Goal: Task Accomplishment & Management: Manage account settings

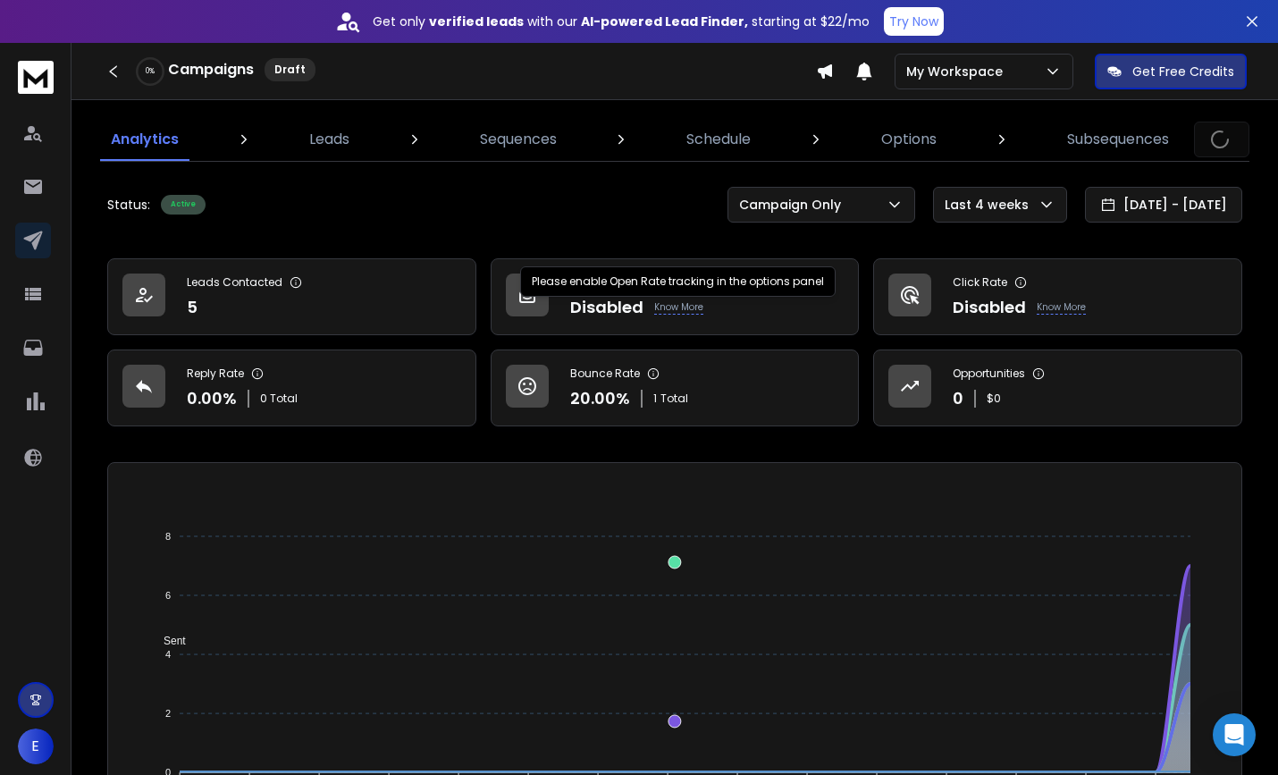
click at [677, 309] on p "Know More" at bounding box center [678, 307] width 49 height 14
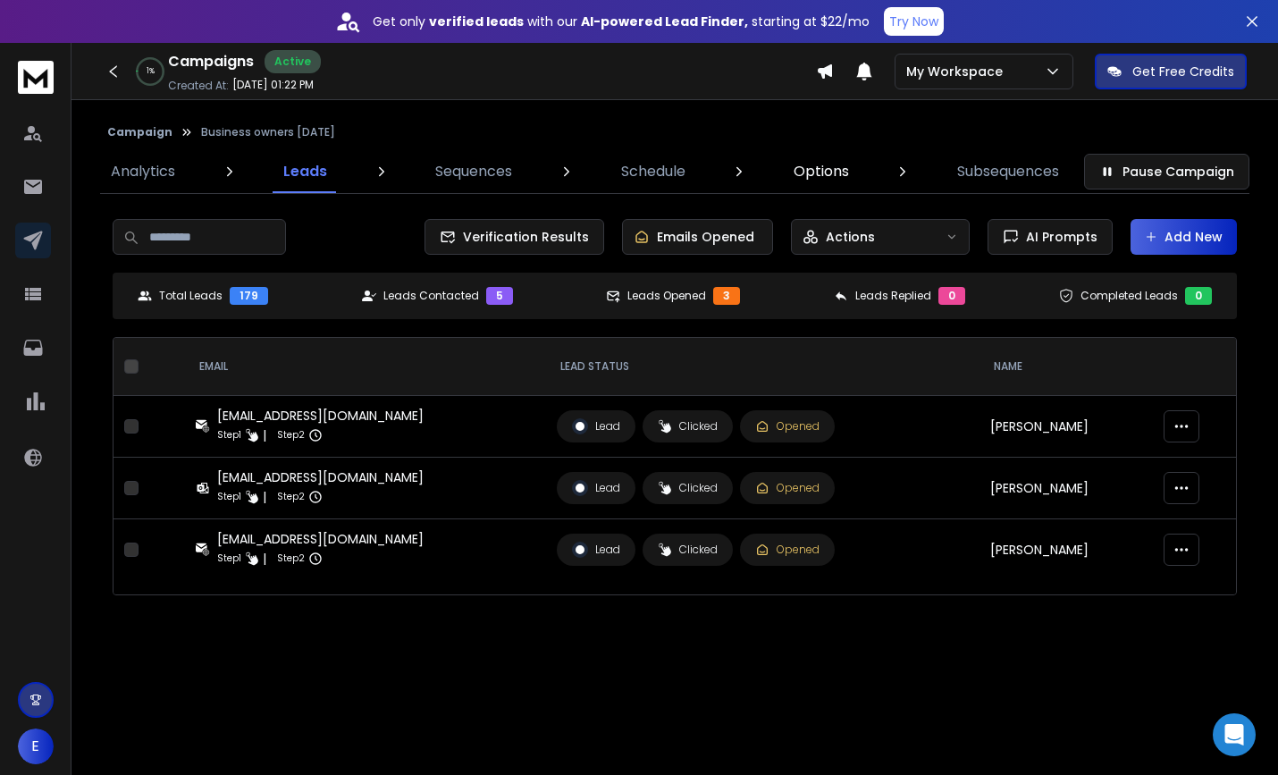
click at [815, 173] on p "Options" at bounding box center [821, 171] width 55 height 21
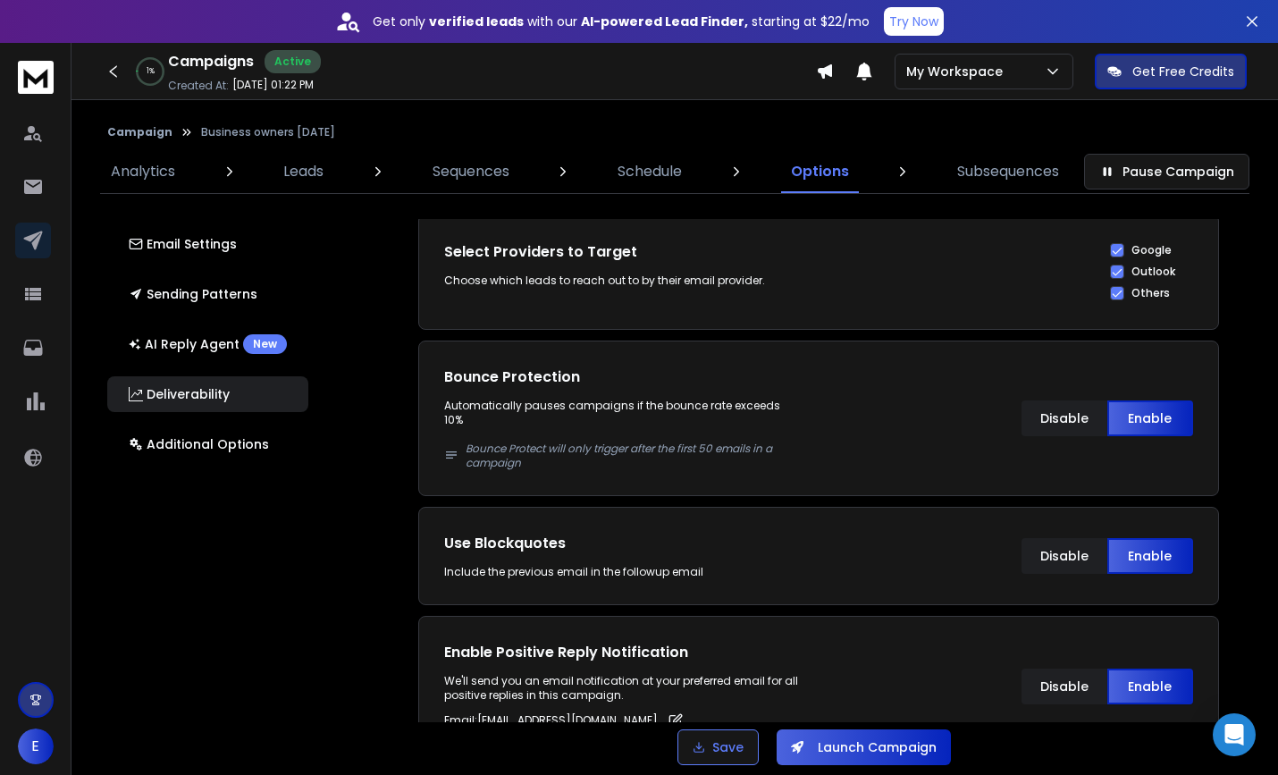
scroll to position [2423, 0]
click at [150, 172] on p "Analytics" at bounding box center [143, 171] width 64 height 21
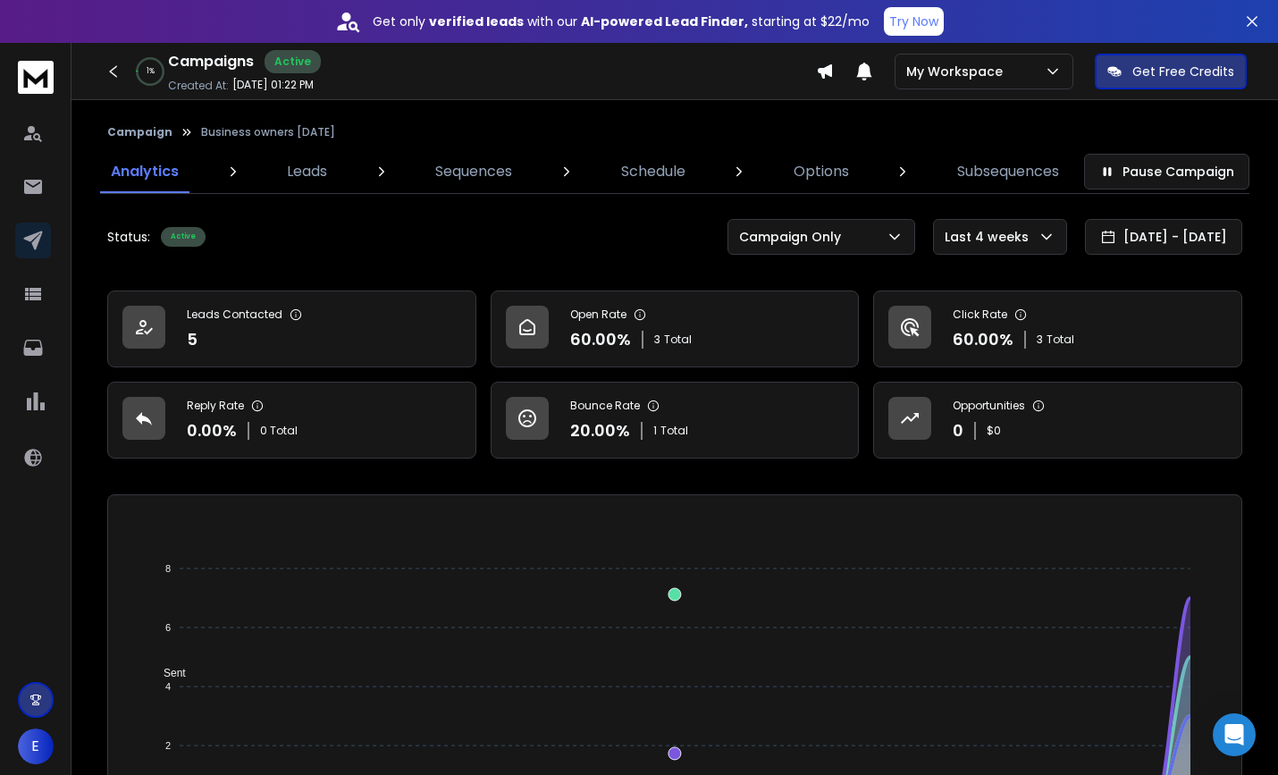
click at [254, 320] on p "Leads Contacted" at bounding box center [235, 314] width 96 height 14
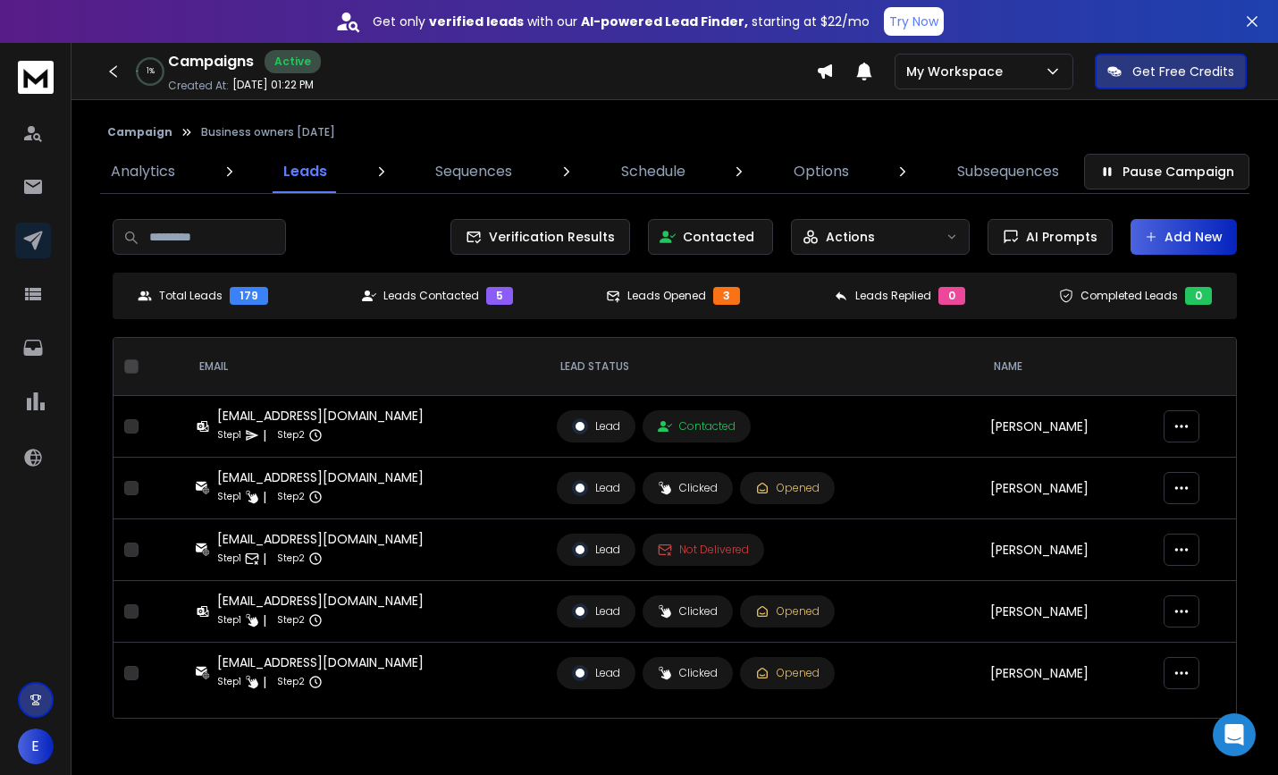
click at [658, 485] on div "Clicked" at bounding box center [688, 488] width 60 height 14
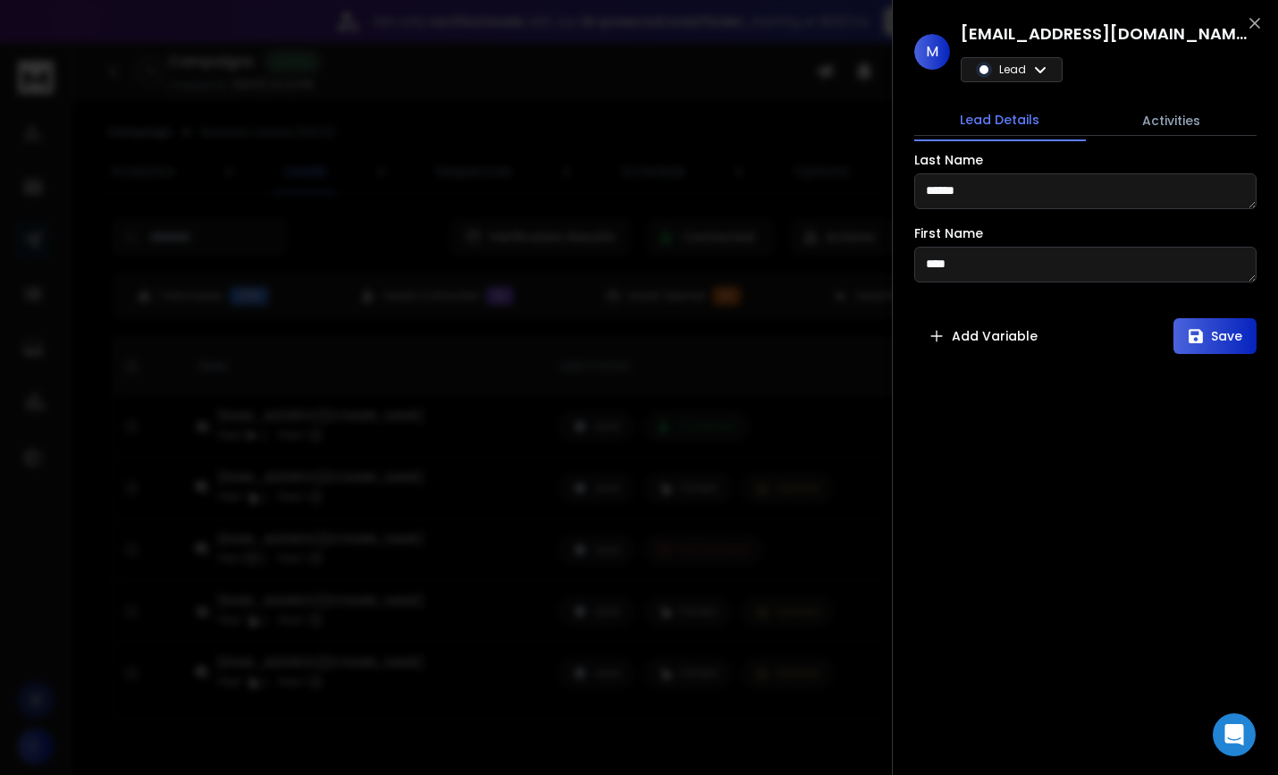
click at [1172, 119] on button "Activities" at bounding box center [1172, 120] width 172 height 39
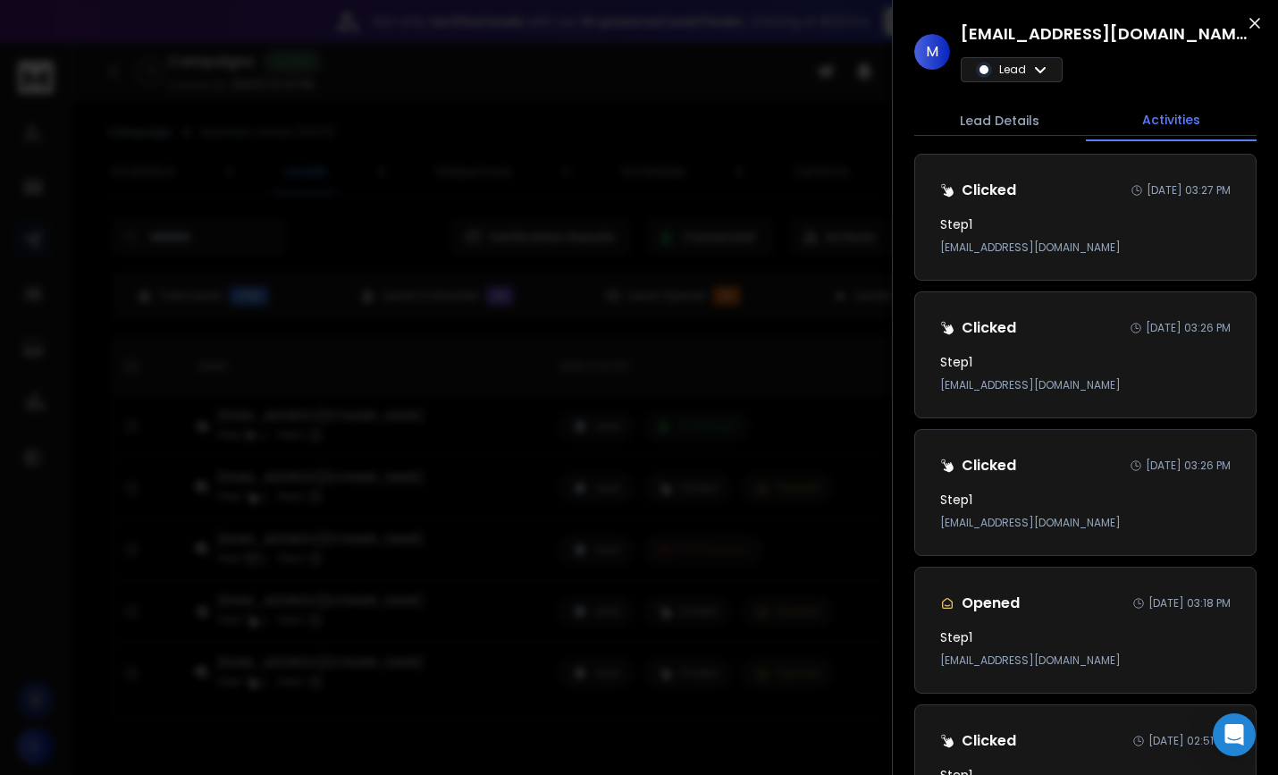
click at [1253, 21] on icon "button" at bounding box center [1255, 23] width 18 height 18
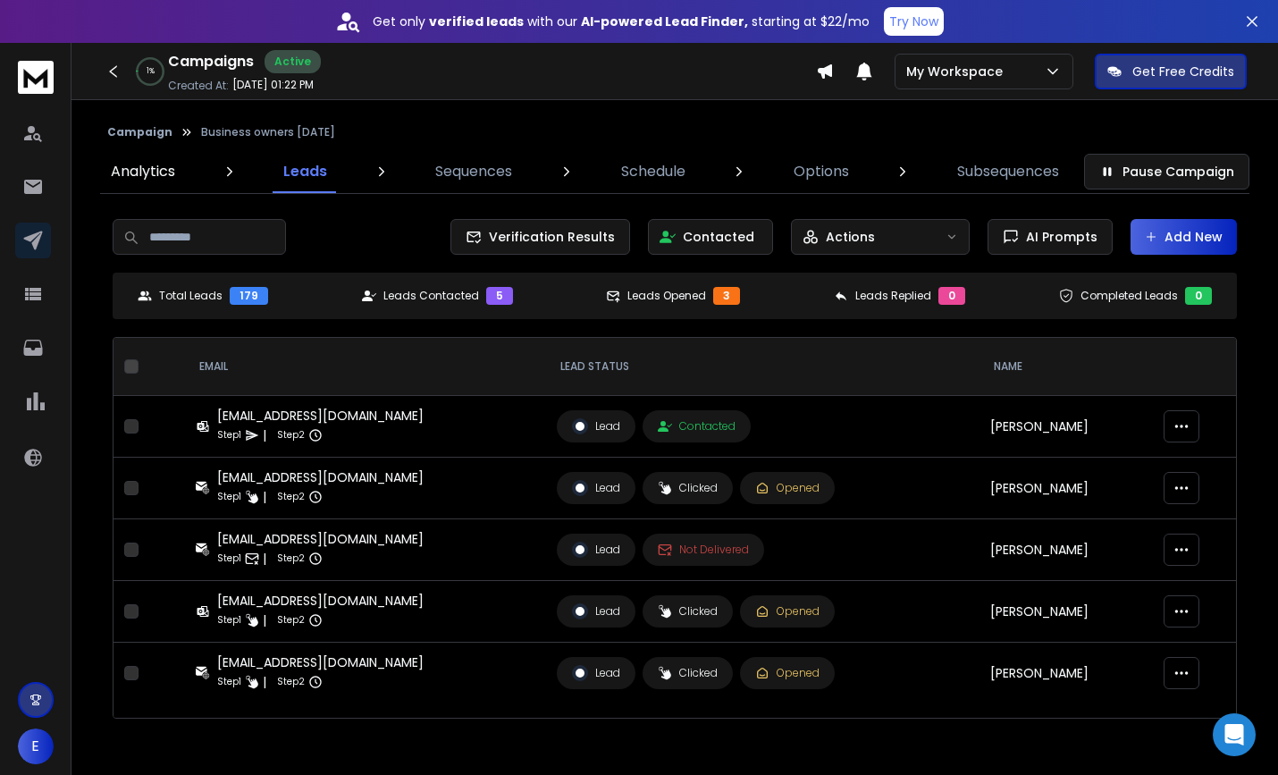
click at [164, 168] on p "Analytics" at bounding box center [143, 171] width 64 height 21
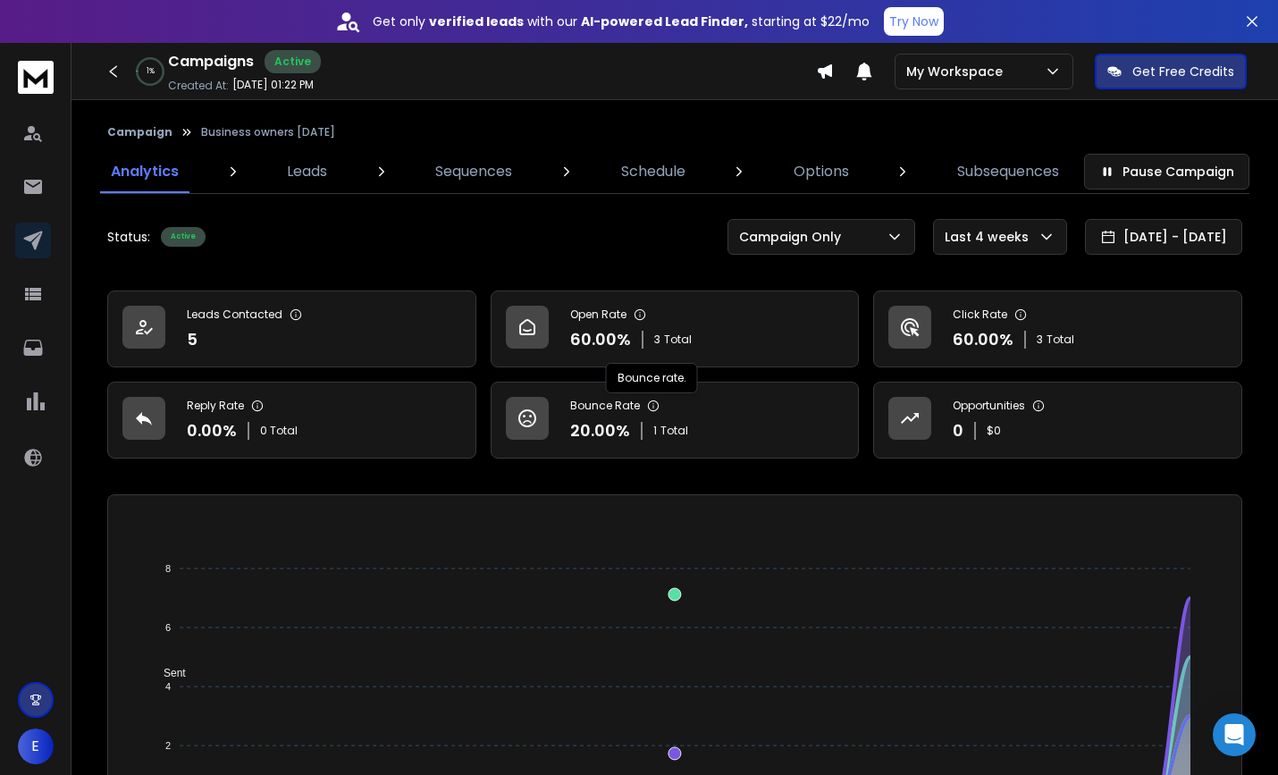
click at [649, 407] on icon at bounding box center [653, 405] width 13 height 13
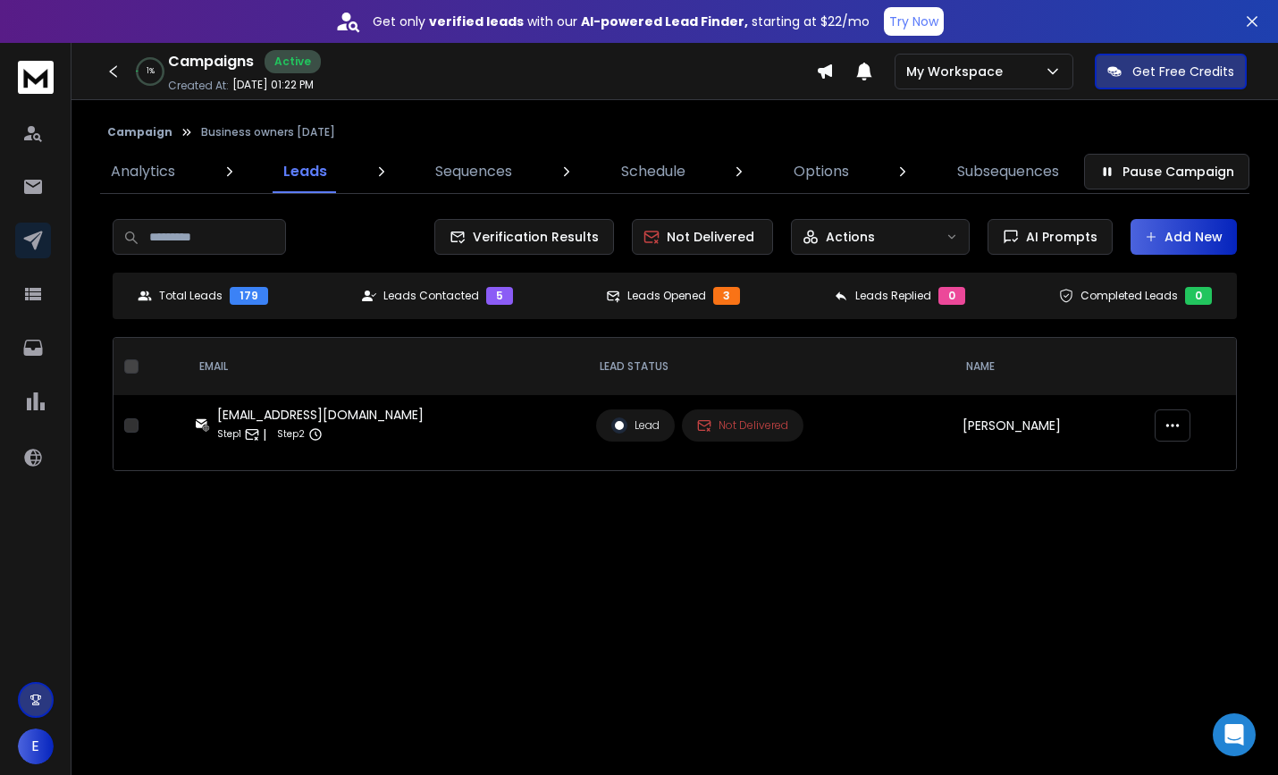
click at [1173, 431] on icon "button" at bounding box center [1172, 425] width 16 height 16
click at [1145, 461] on p "Delete Lead" at bounding box center [1144, 464] width 74 height 18
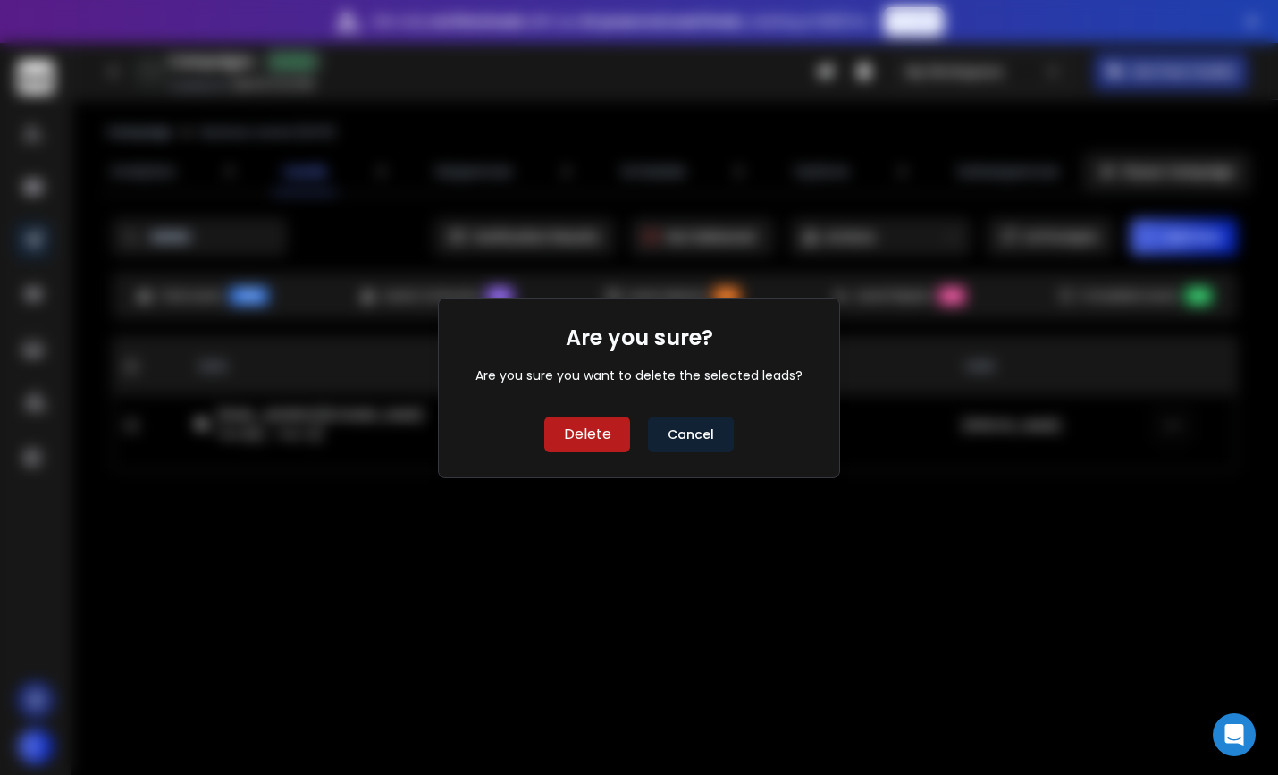
click at [591, 437] on button "Delete" at bounding box center [587, 434] width 86 height 36
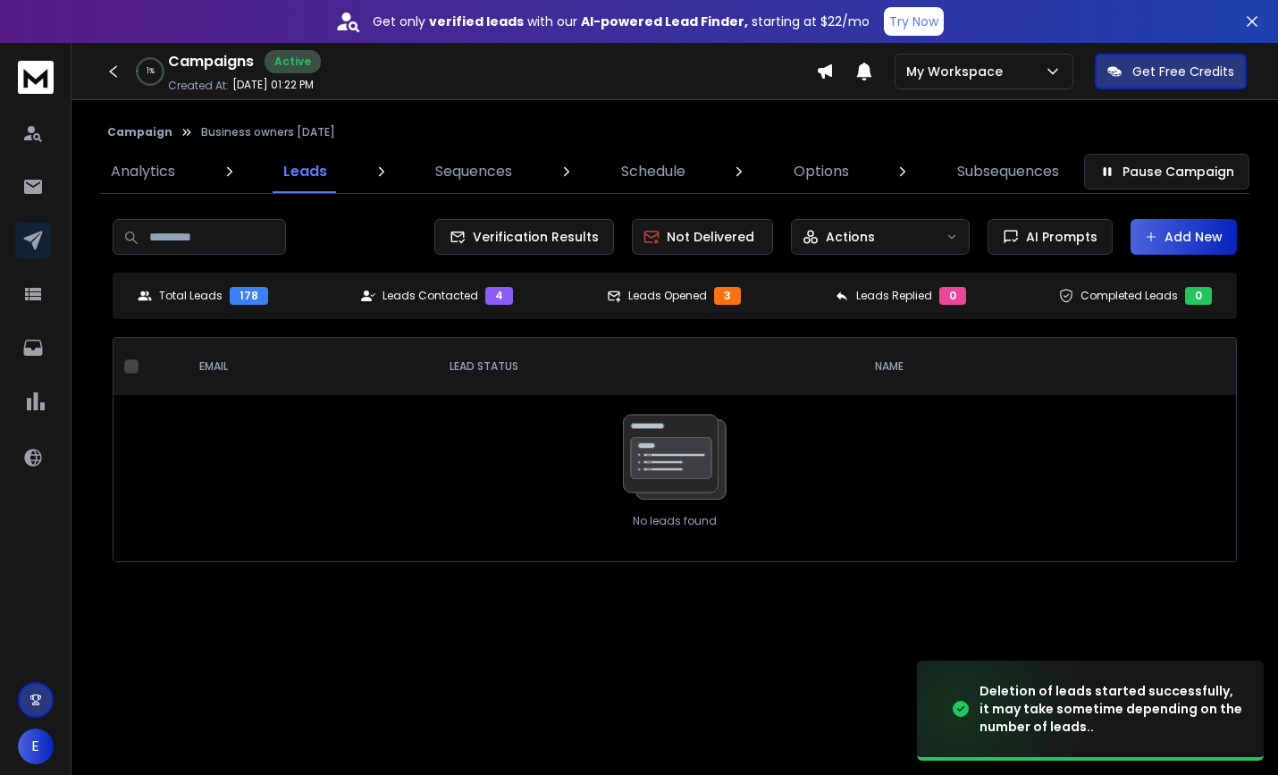
click at [198, 296] on p "Total Leads" at bounding box center [190, 296] width 63 height 14
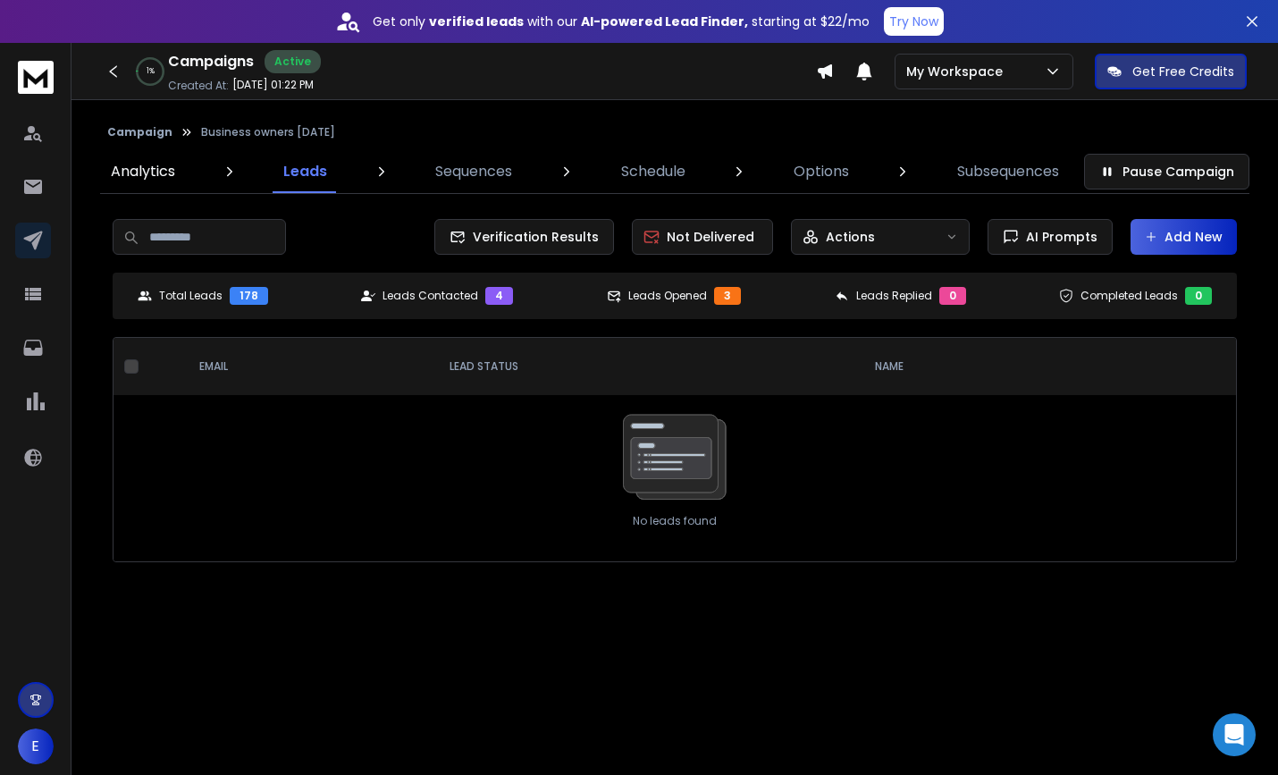
click at [162, 171] on p "Analytics" at bounding box center [143, 171] width 64 height 21
